Goal: Task Accomplishment & Management: Manage account settings

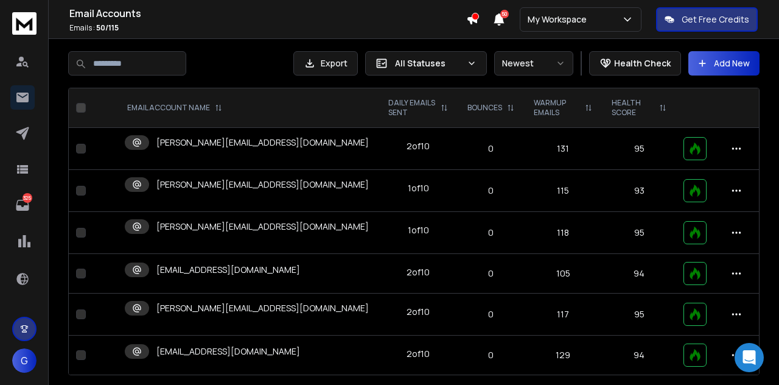
click at [378, 138] on td "2 of 10" at bounding box center [417, 144] width 79 height 32
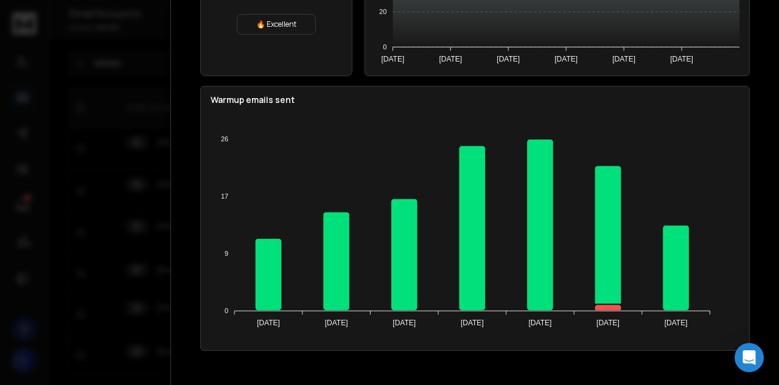
click at [141, 198] on div at bounding box center [389, 192] width 779 height 385
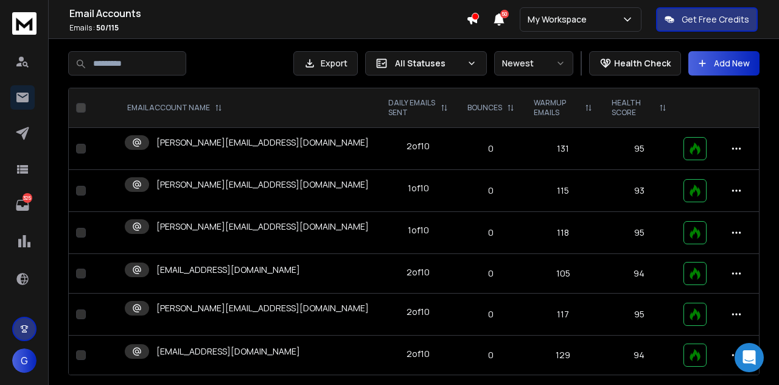
scroll to position [843, 0]
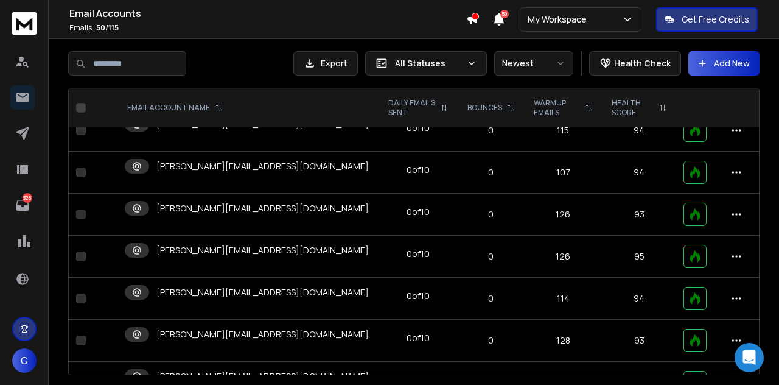
click at [250, 277] on td "[PERSON_NAME][EMAIL_ADDRESS][DOMAIN_NAME]" at bounding box center [247, 298] width 261 height 42
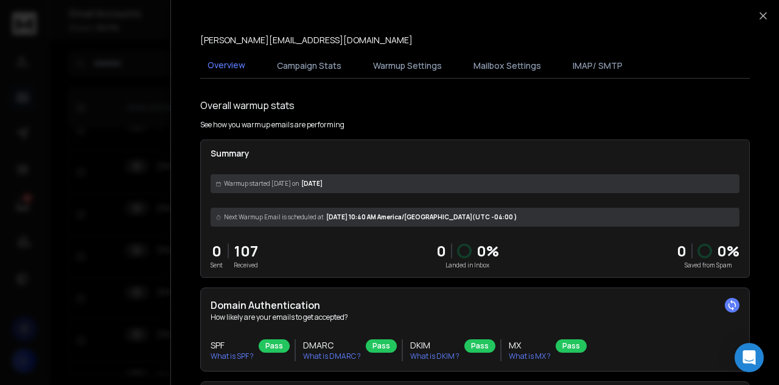
scroll to position [563, 0]
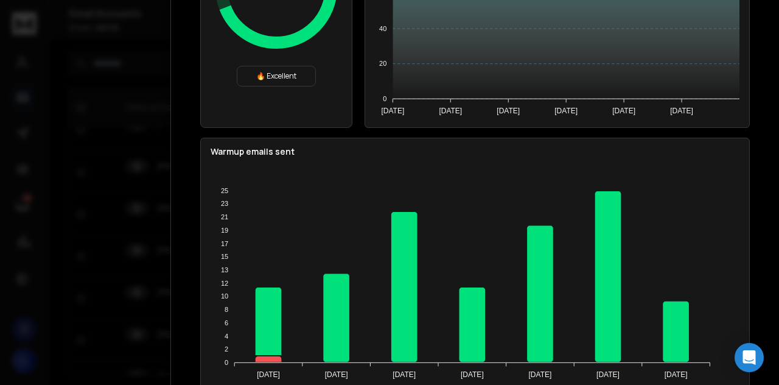
click at [144, 277] on div at bounding box center [389, 192] width 779 height 385
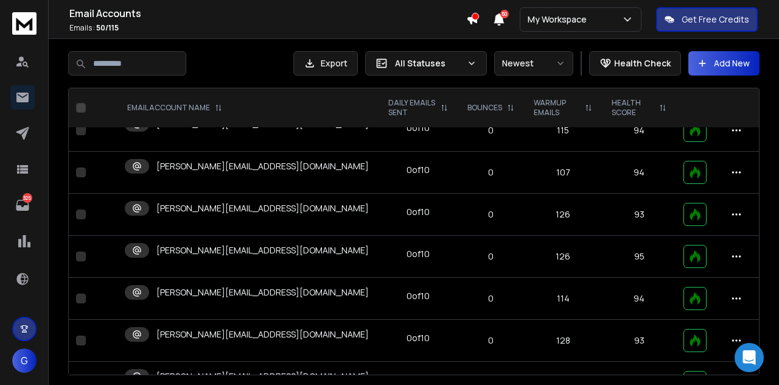
scroll to position [1760, 0]
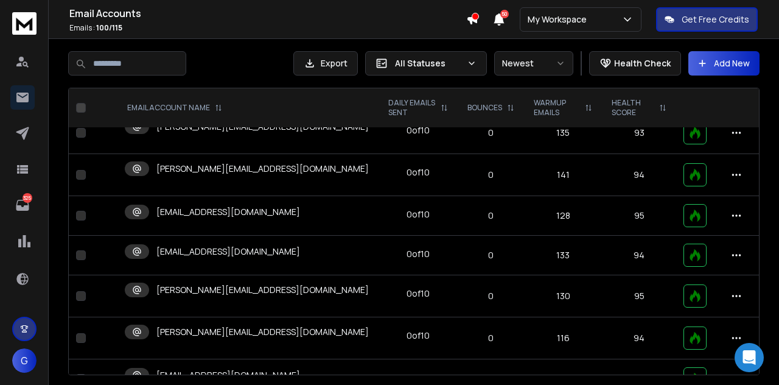
click at [242, 359] on td "[EMAIL_ADDRESS][DOMAIN_NAME]" at bounding box center [247, 379] width 261 height 40
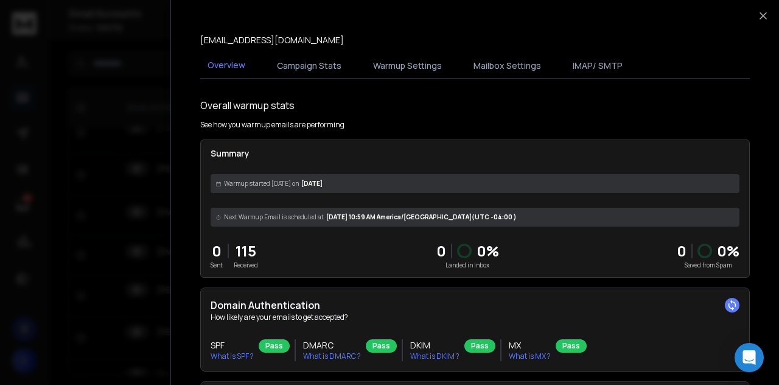
scroll to position [563, 0]
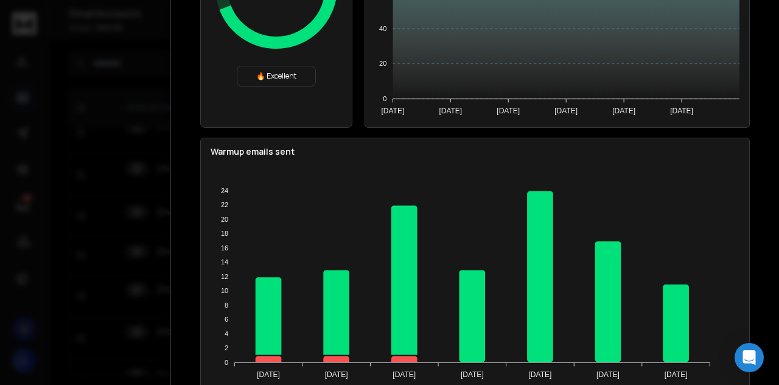
click at [138, 278] on div at bounding box center [389, 192] width 779 height 385
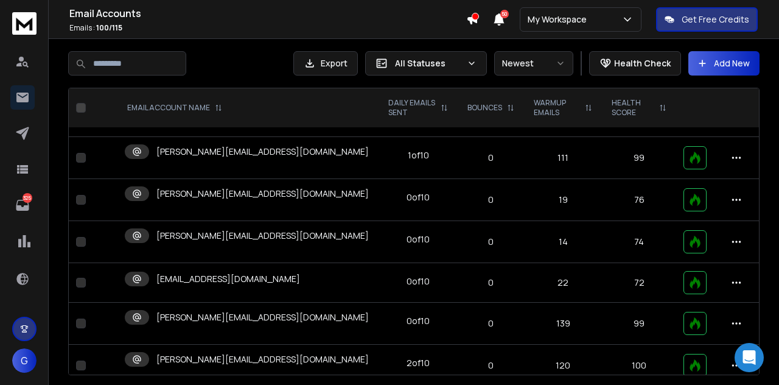
scroll to position [3737, 0]
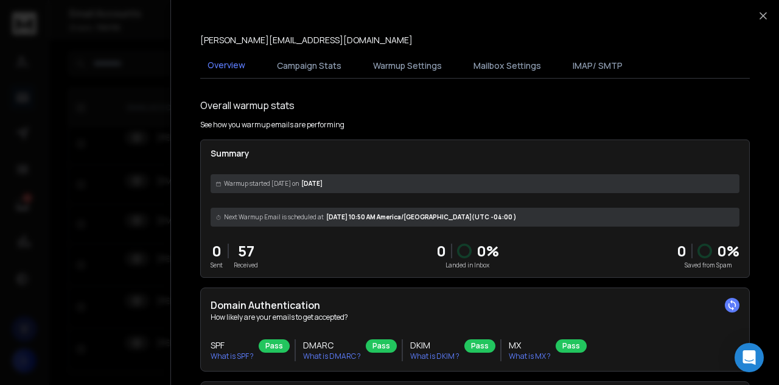
scroll to position [563, 0]
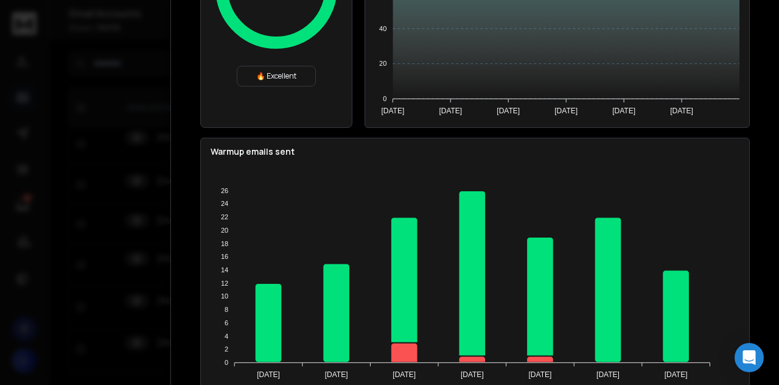
click at [126, 232] on div at bounding box center [389, 192] width 779 height 385
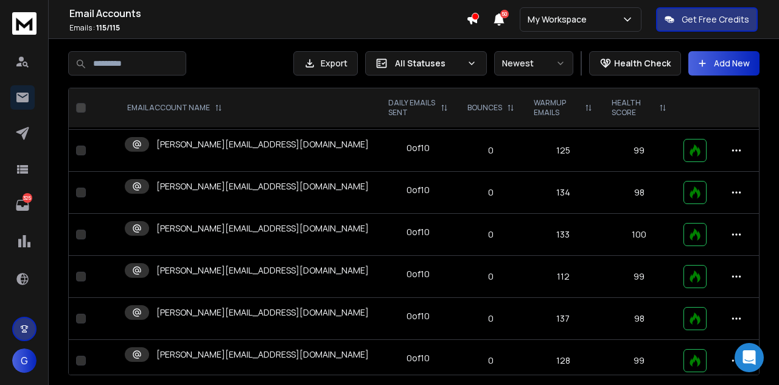
scroll to position [4255, 0]
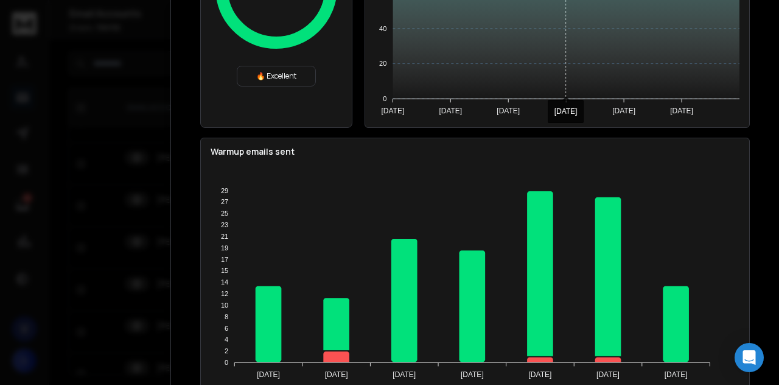
scroll to position [614, 0]
